Goal: Information Seeking & Learning: Check status

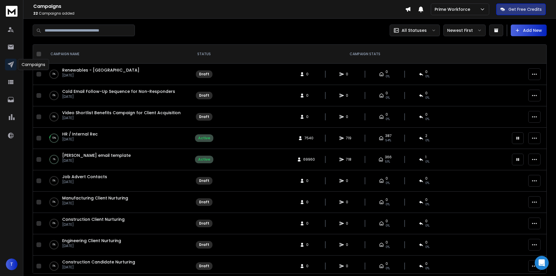
click at [114, 134] on div "10 % HR / Internal Rec 6 days ago" at bounding box center [114, 138] width 131 height 14
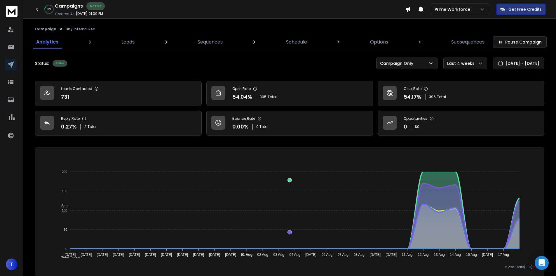
click at [39, 29] on button "Campaign" at bounding box center [45, 29] width 21 height 5
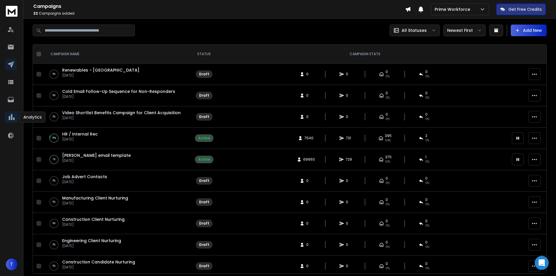
click at [11, 118] on icon at bounding box center [12, 117] width 6 height 6
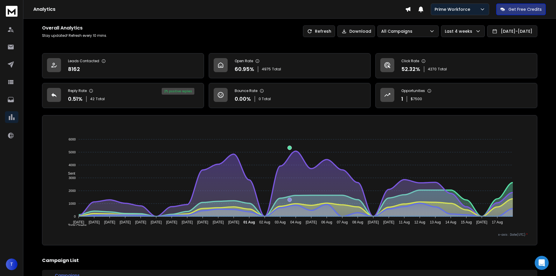
click at [457, 6] on button "Prime Workforce" at bounding box center [459, 9] width 58 height 12
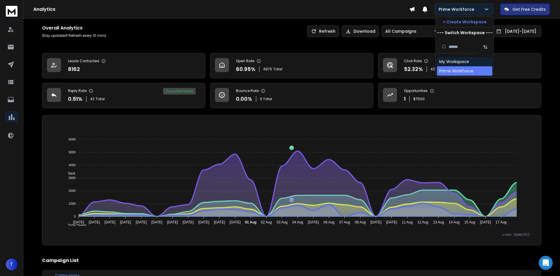
click at [457, 6] on button "Prime Workforce" at bounding box center [464, 9] width 58 height 12
